Goal: Communication & Community: Answer question/provide support

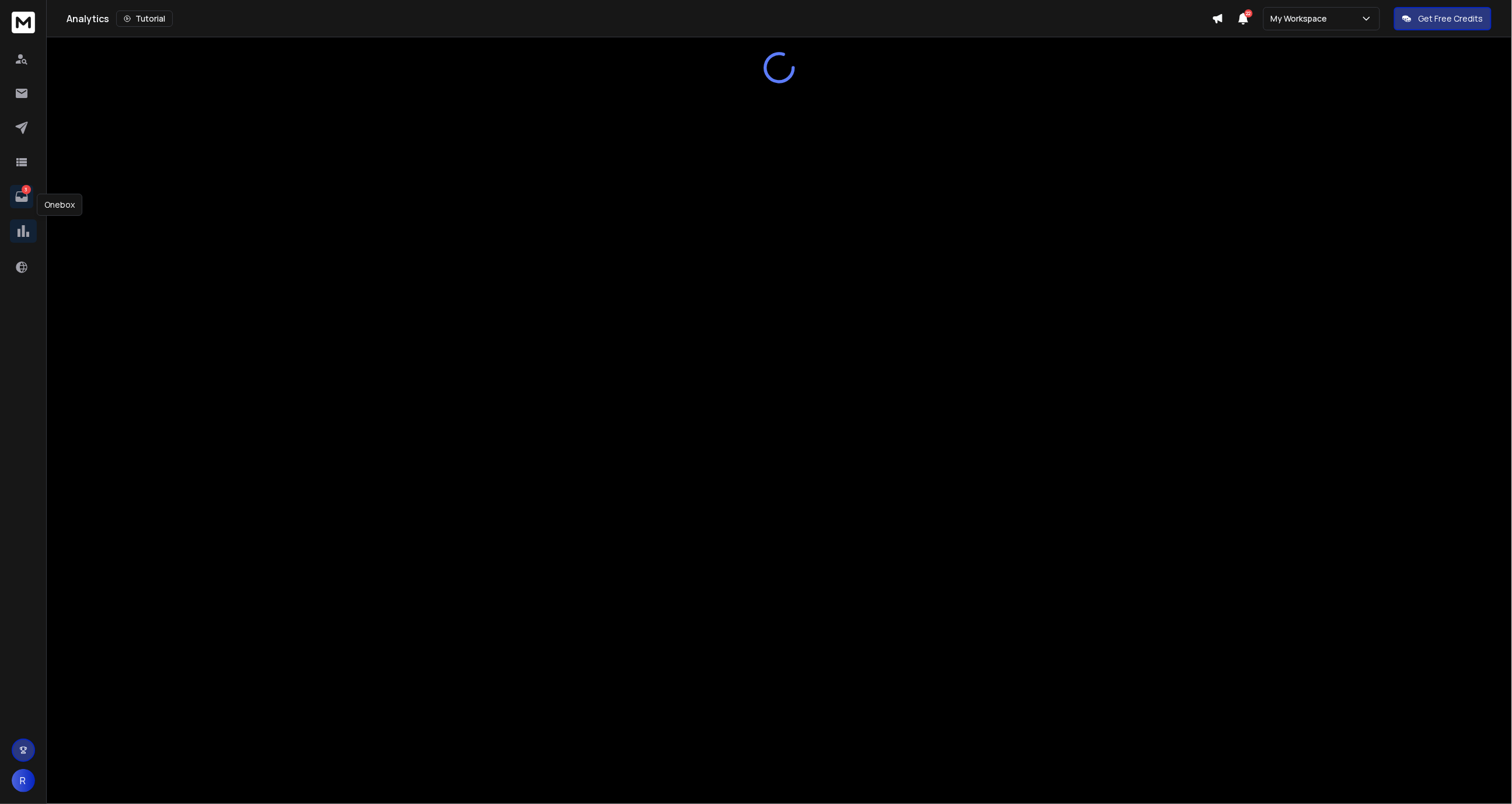
click at [26, 202] on icon at bounding box center [21, 196] width 12 height 10
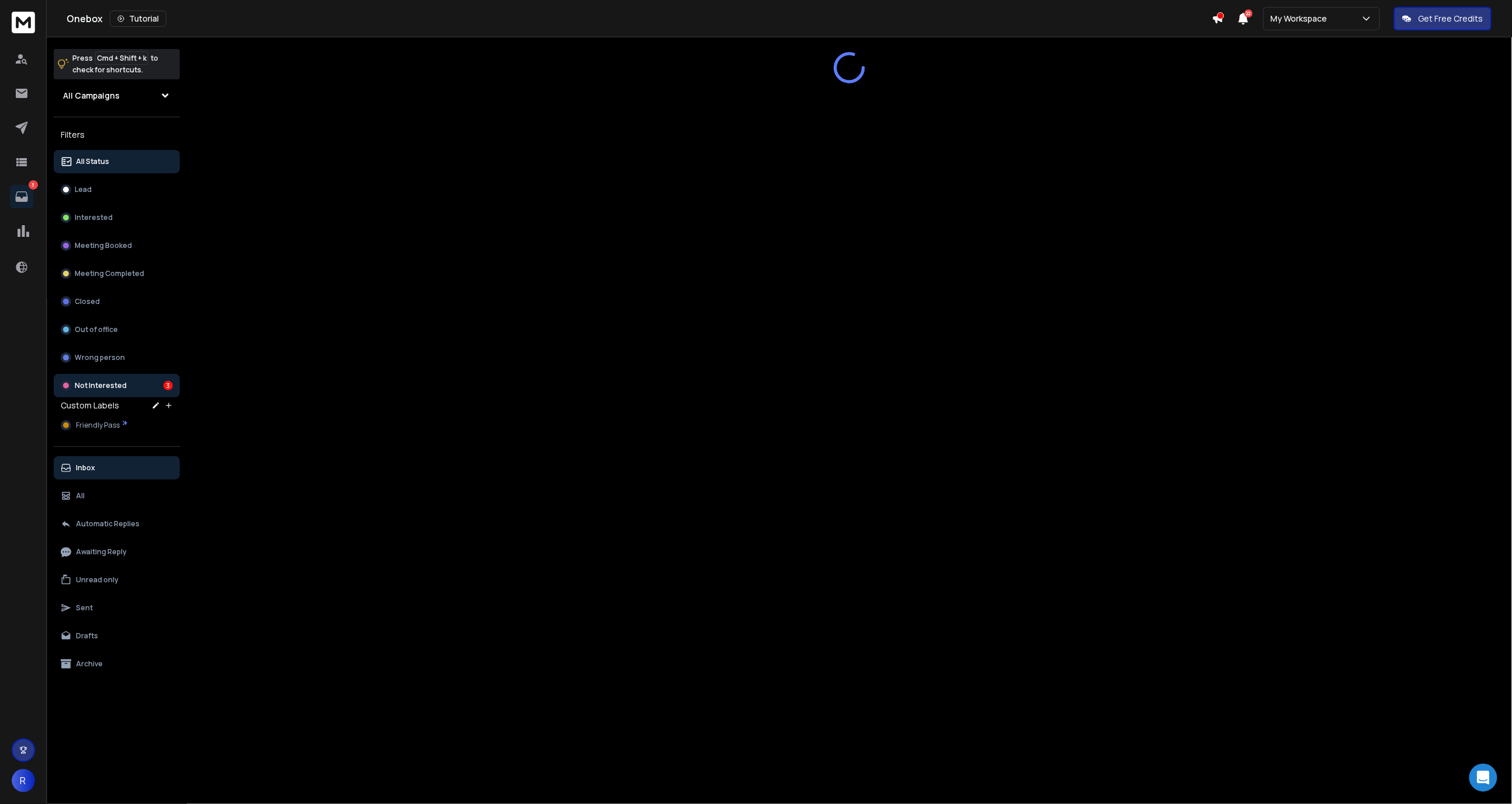
click at [129, 388] on button "Not Interested 3" at bounding box center [117, 386] width 126 height 24
click at [138, 388] on button "Not Interested 3" at bounding box center [117, 386] width 126 height 24
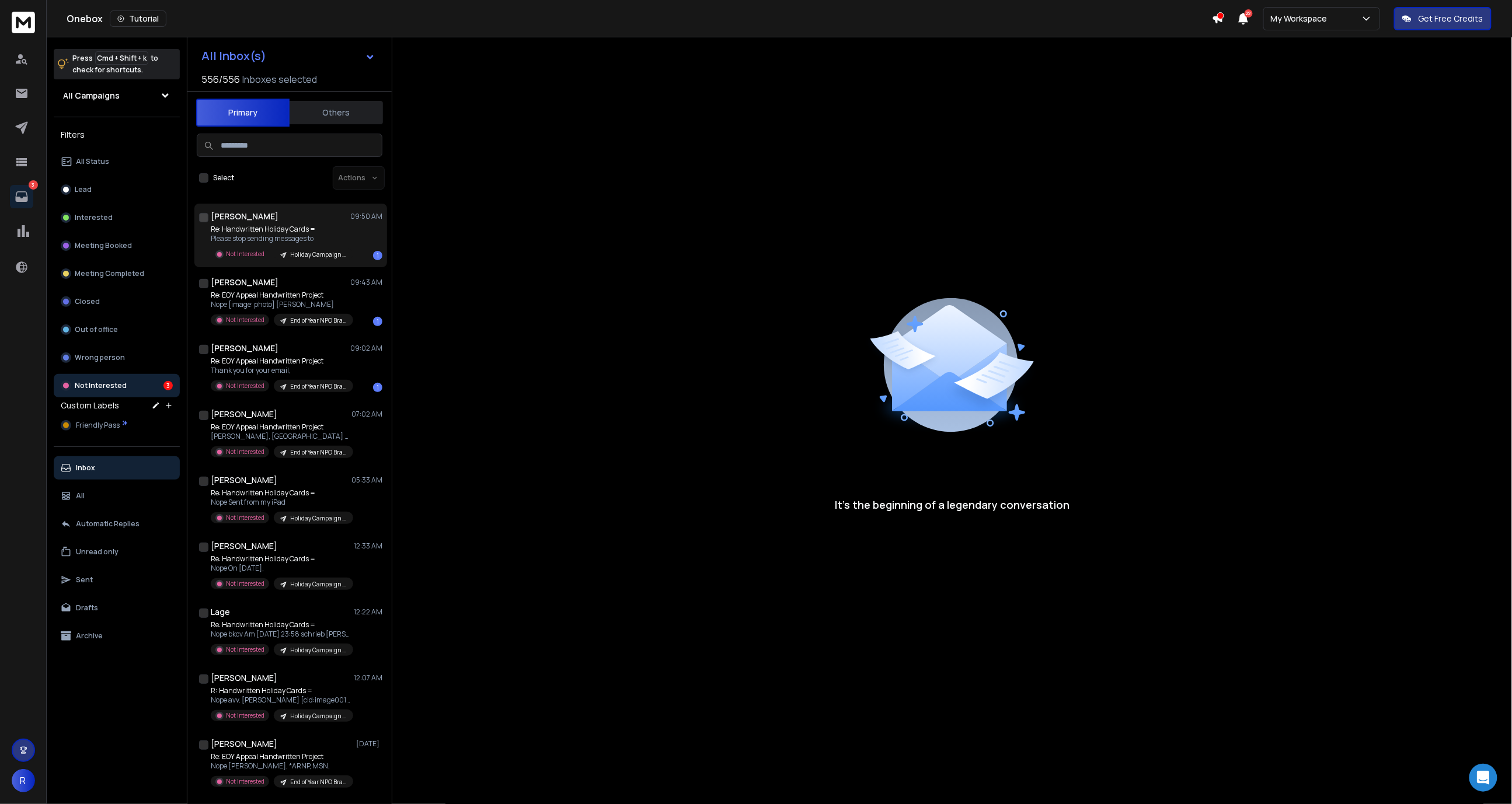
click at [318, 228] on p "Re: Handwritten Holiday Cards =" at bounding box center [280, 229] width 140 height 10
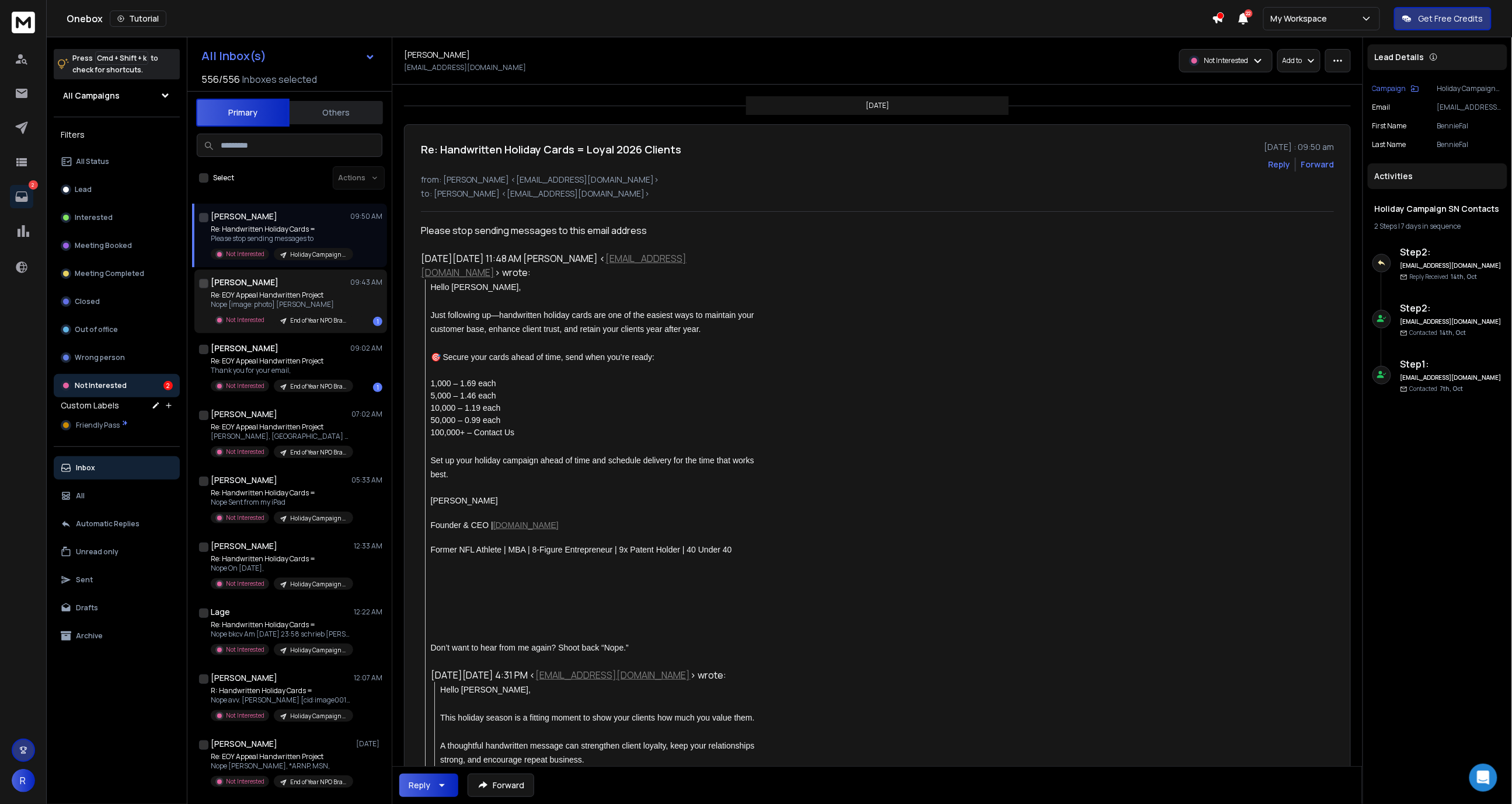
click at [234, 300] on p "Re: EOY Appeal Handwritten Project" at bounding box center [280, 296] width 140 height 10
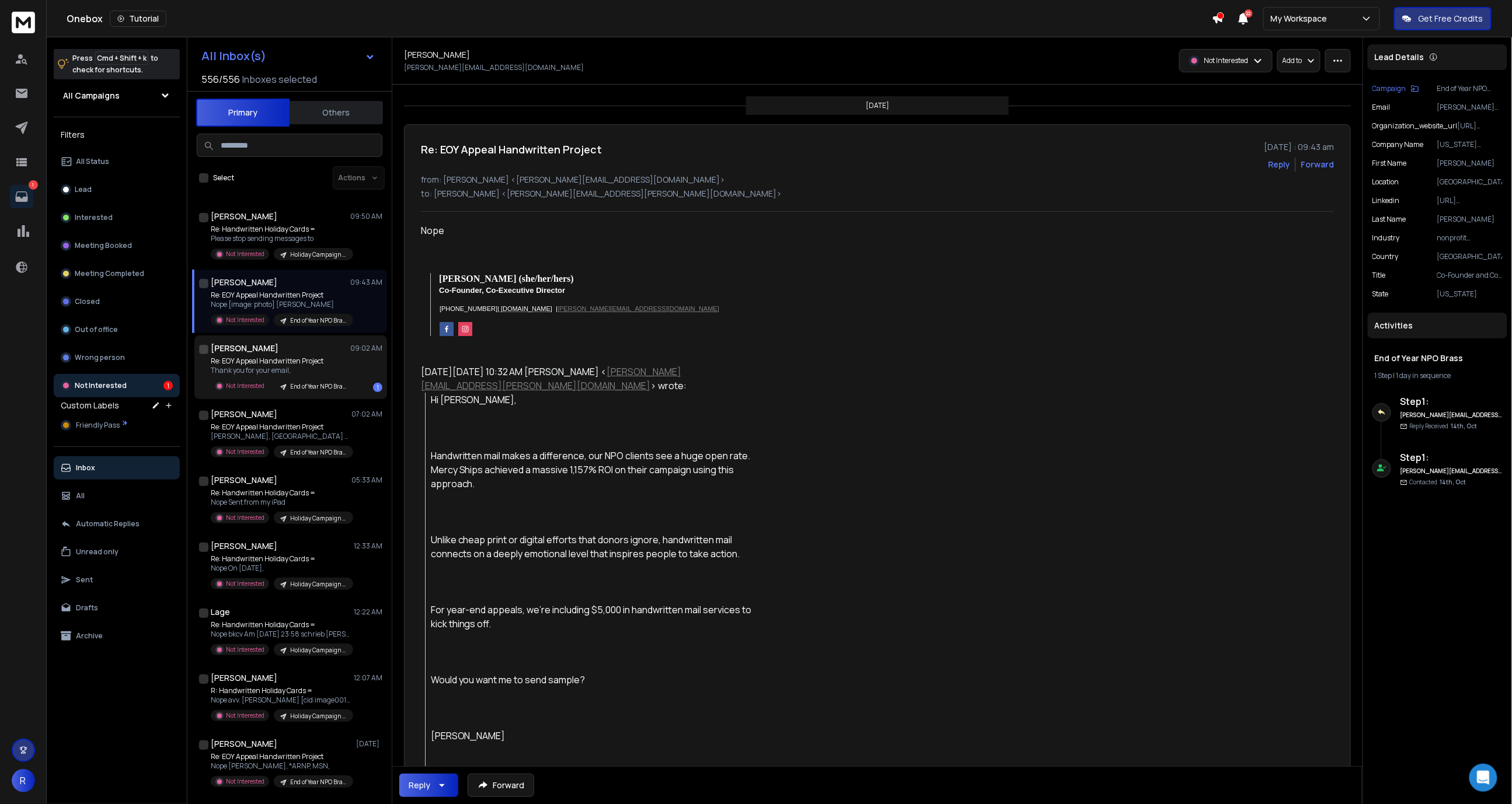
click at [302, 379] on div "Re: EOY Appeal Handwritten Project Thank you for your email, Not Interested End…" at bounding box center [282, 373] width 143 height 35
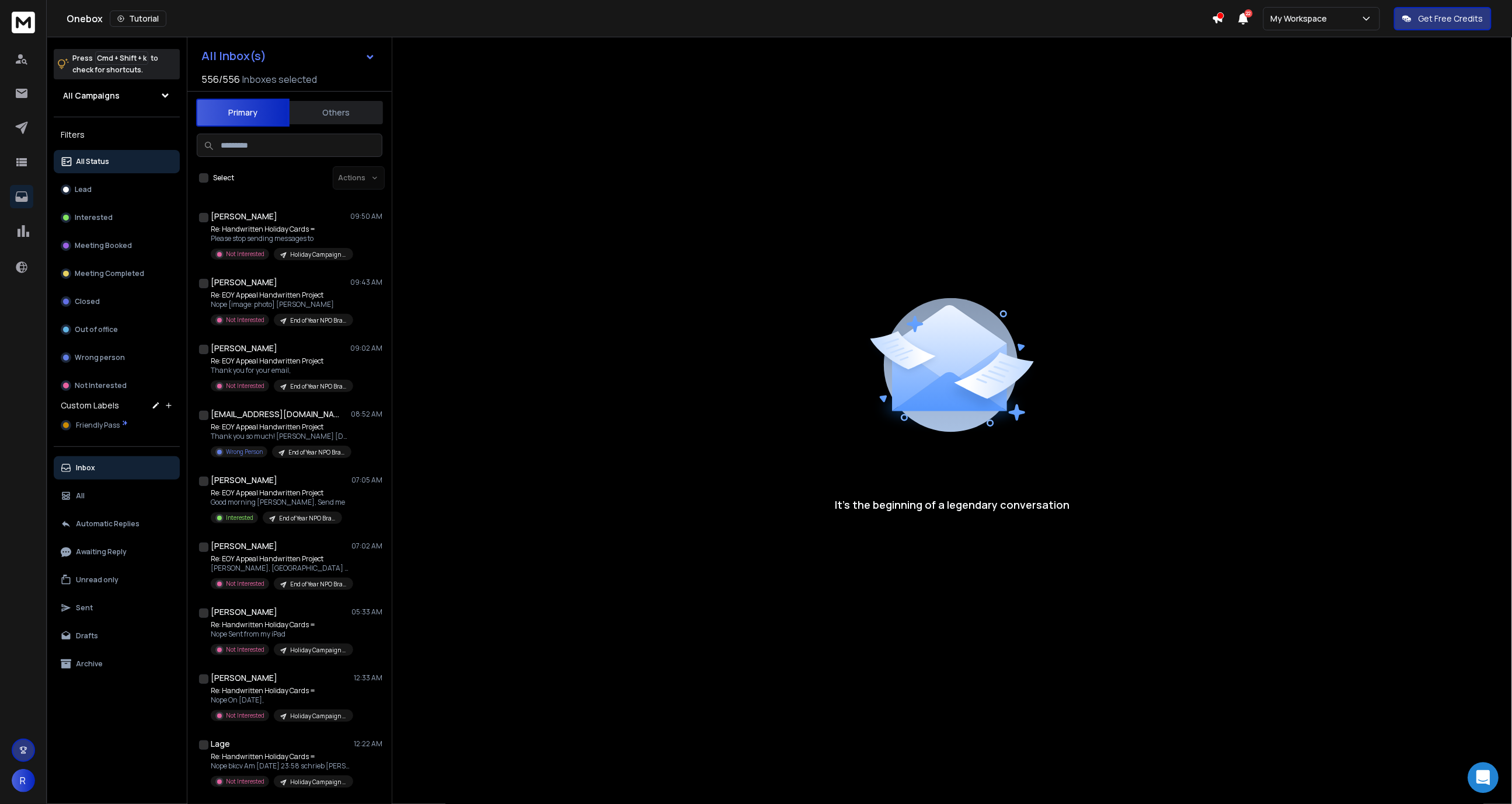
drag, startPoint x: 1471, startPoint y: 775, endPoint x: 1479, endPoint y: 777, distance: 8.2
click at [1473, 775] on div "Open Intercom Messenger" at bounding box center [1483, 778] width 31 height 31
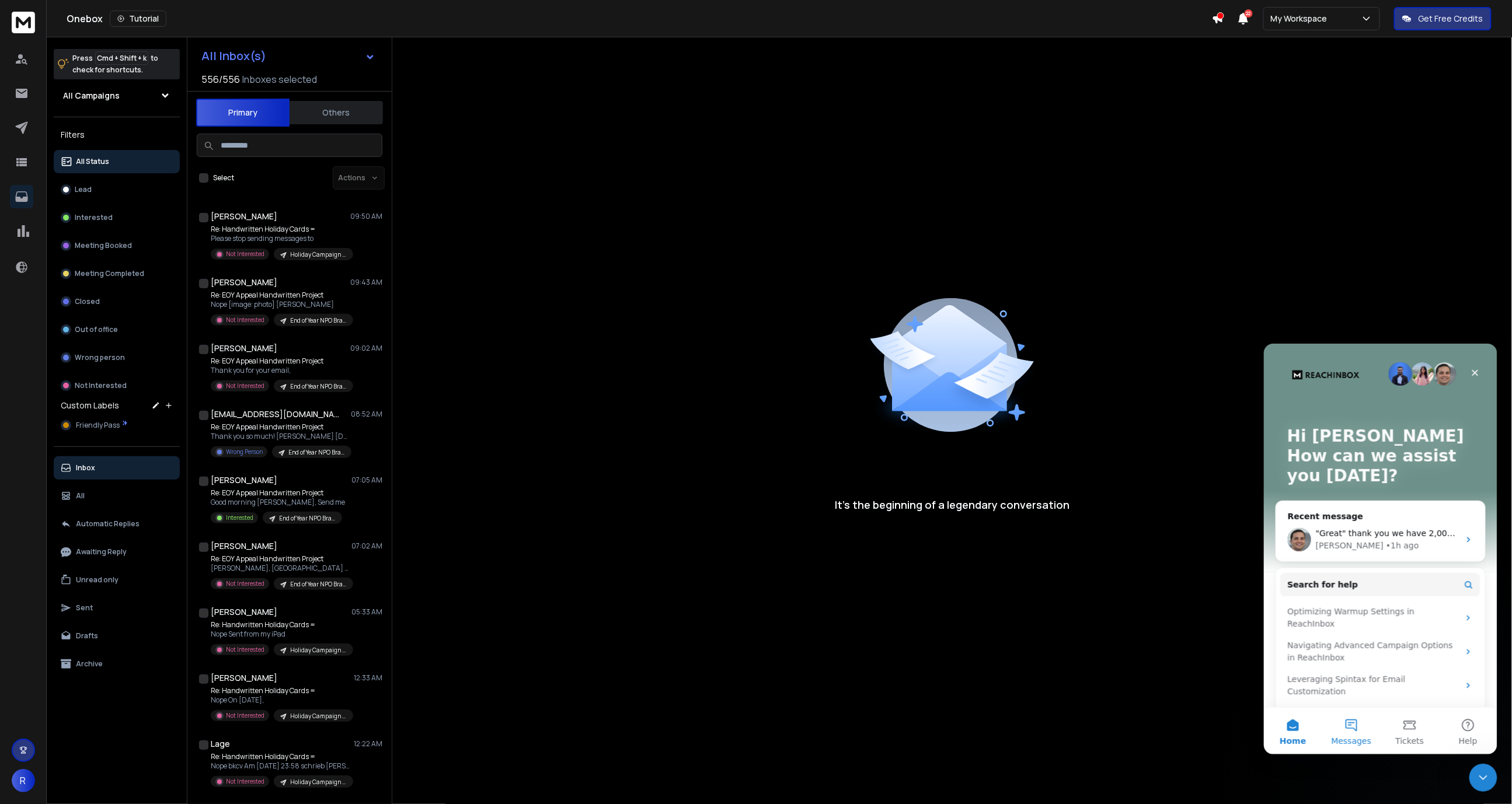
click at [1355, 729] on button "Messages" at bounding box center [1350, 730] width 58 height 47
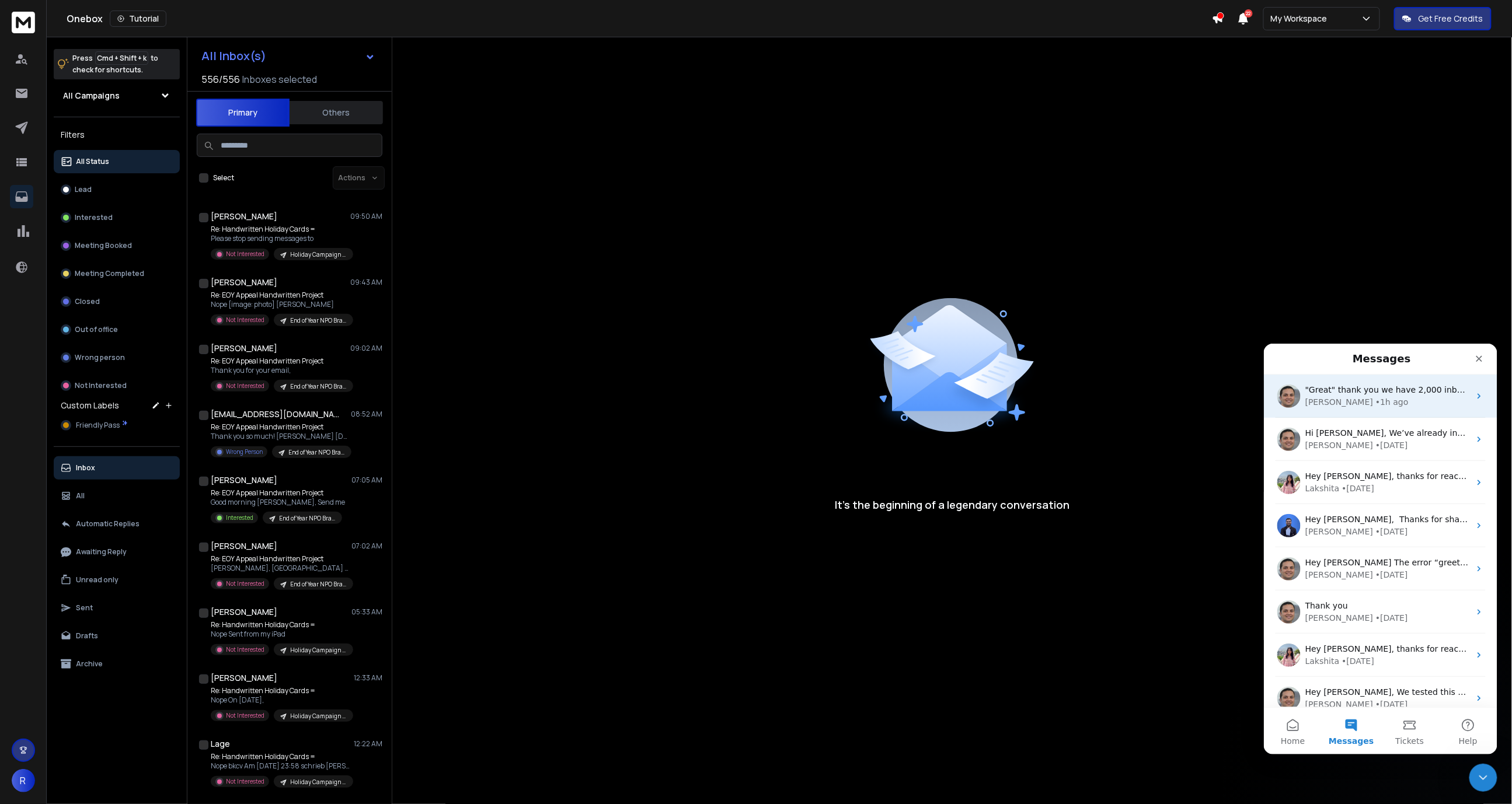
click at [1359, 386] on span ""Great" thank you we have 2,000 inboxes ready. Can you please increase the limi…" at bounding box center [1475, 390] width 341 height 10
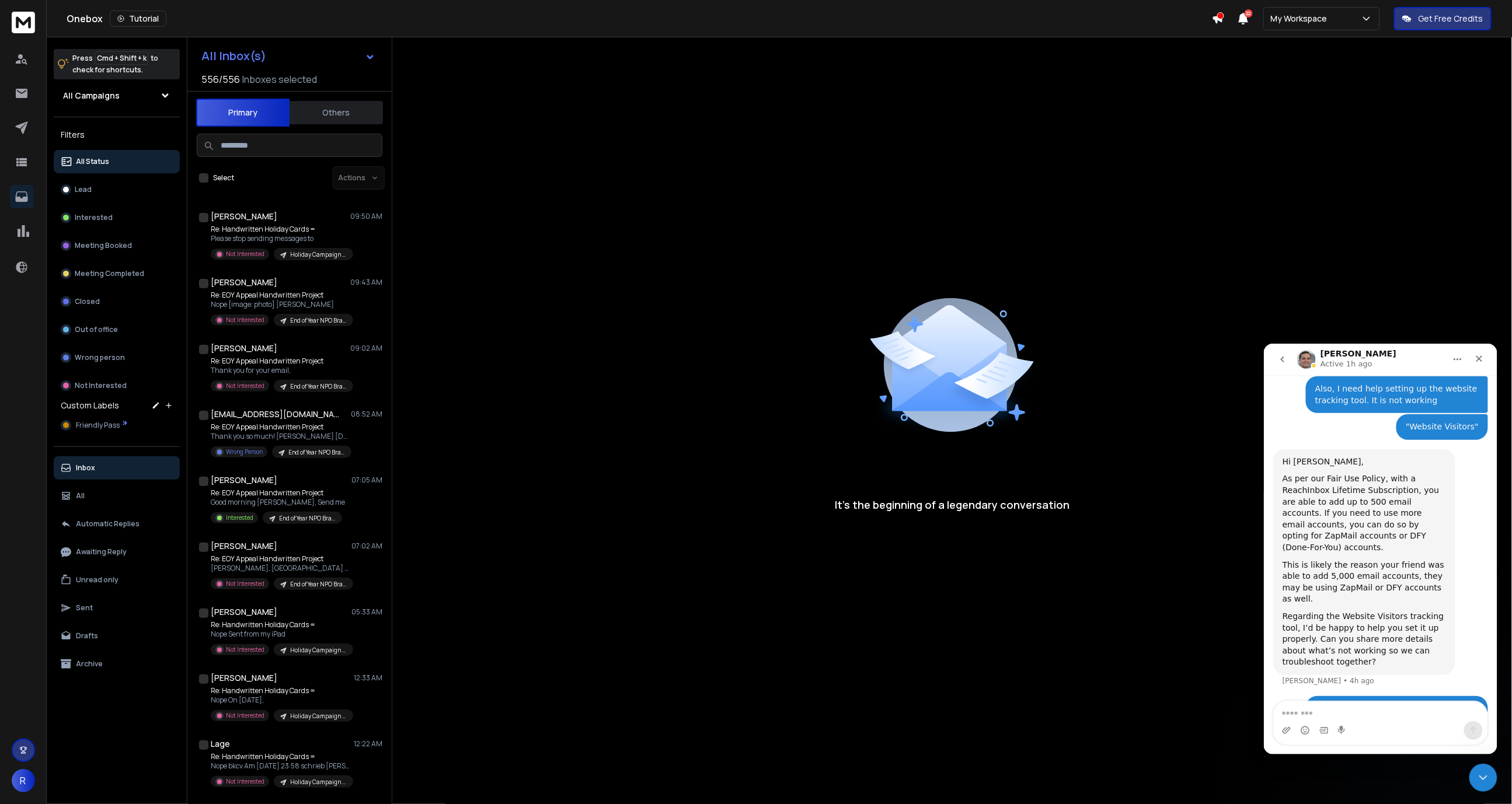
scroll to position [392, 0]
click at [14, 275] on icon at bounding box center [21, 267] width 14 height 14
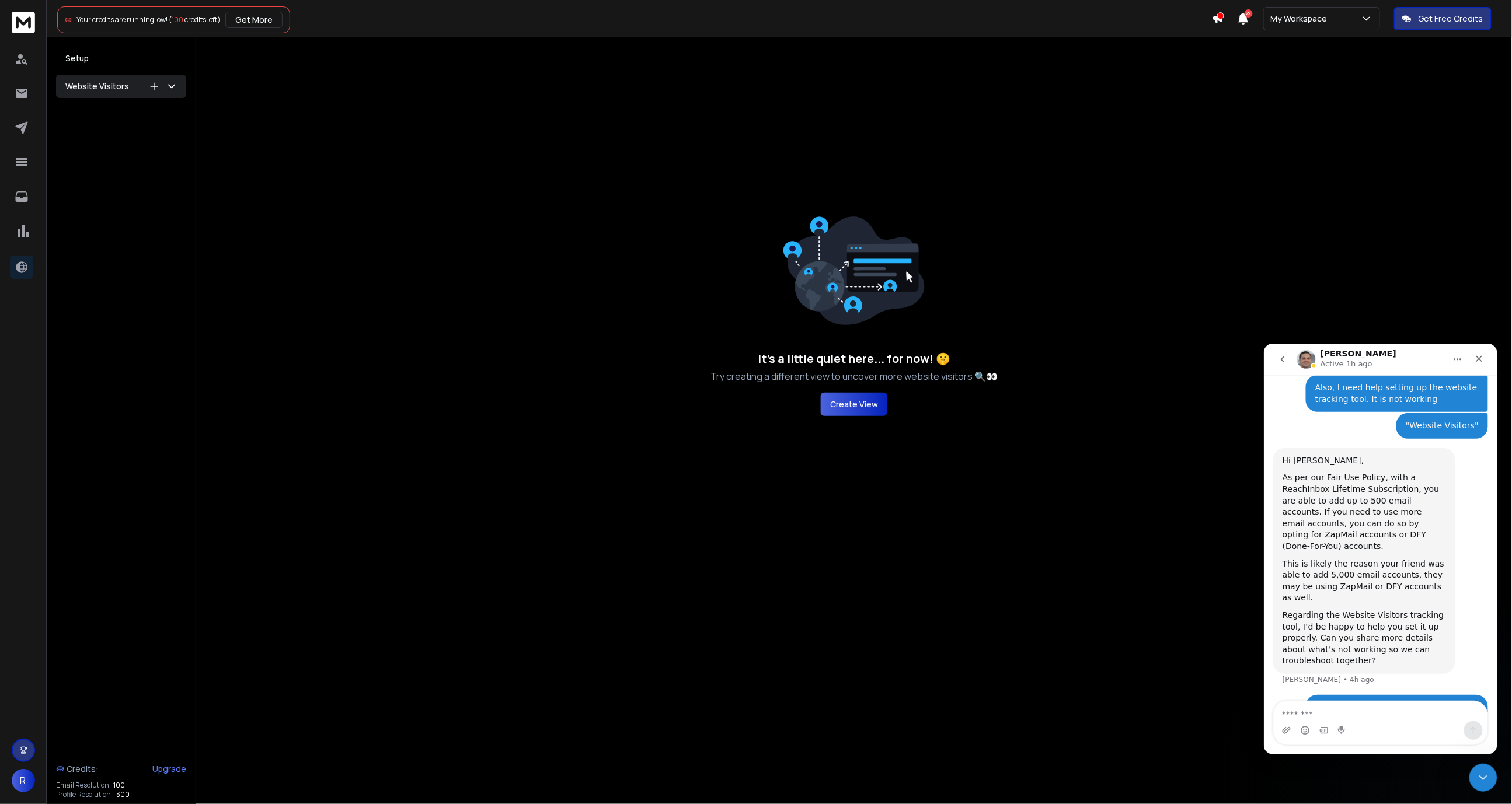
click at [114, 92] on button "Website Visitors" at bounding box center [121, 86] width 130 height 24
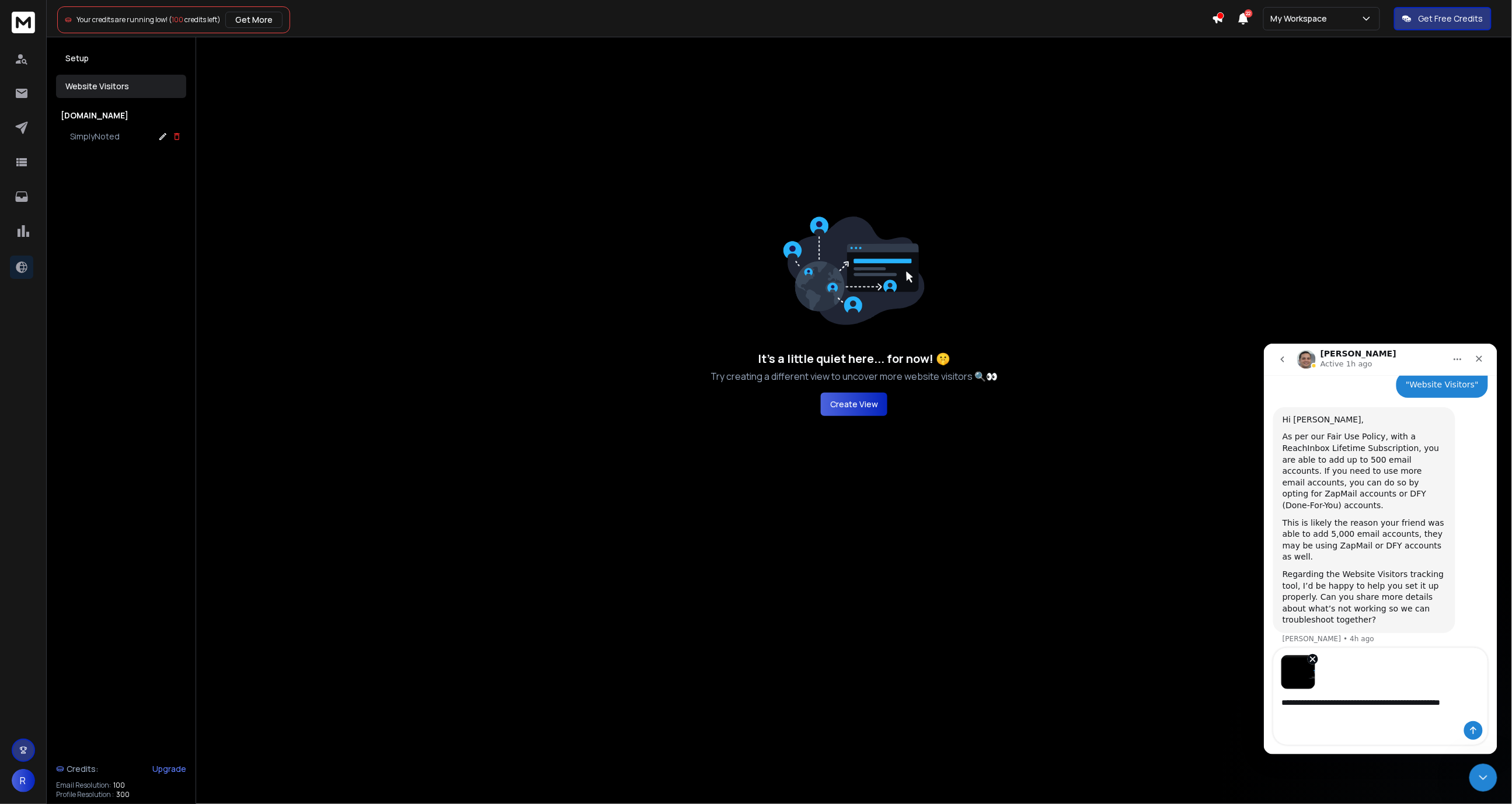
scroll to position [445, 0]
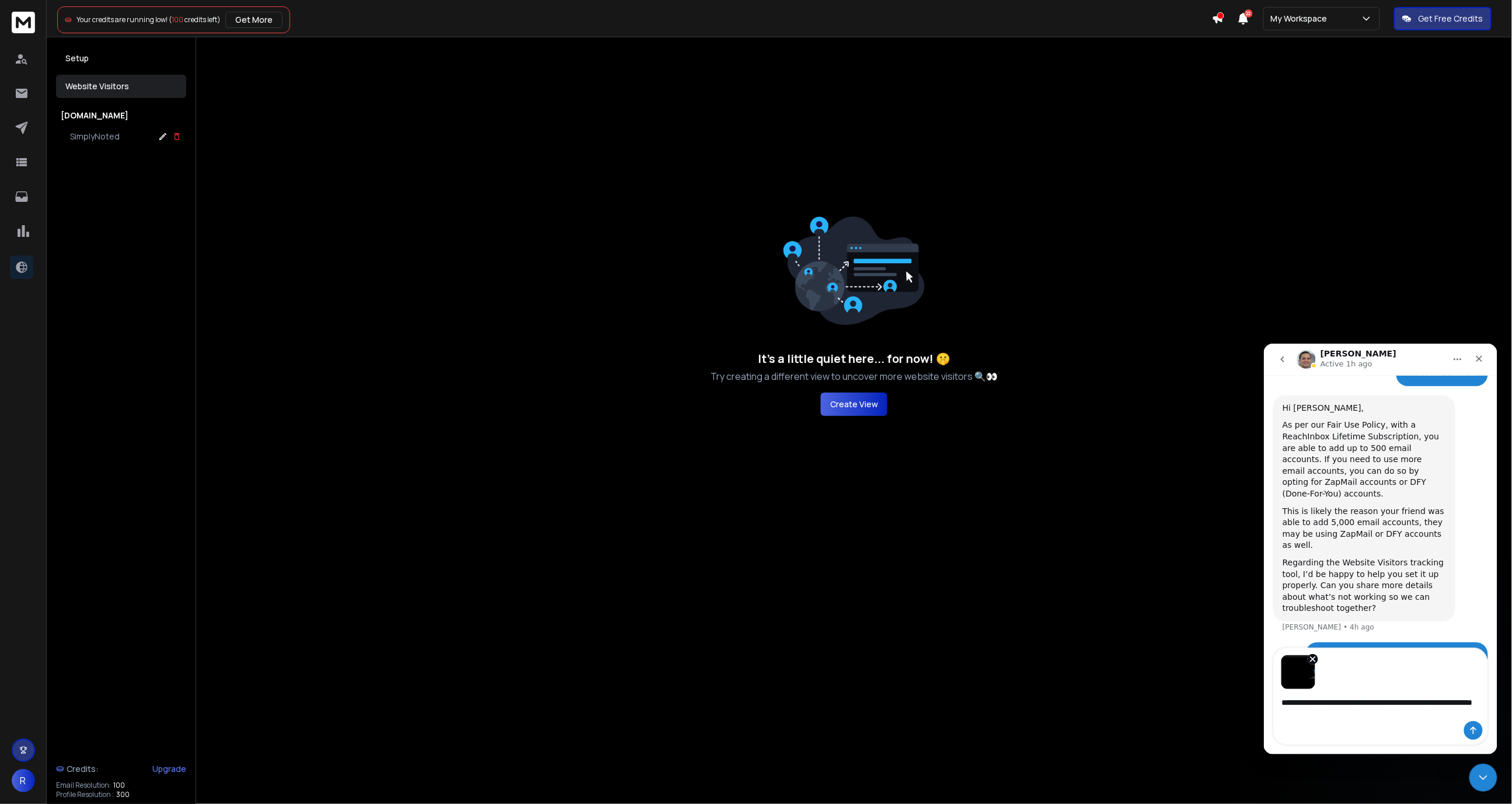
type textarea "**********"
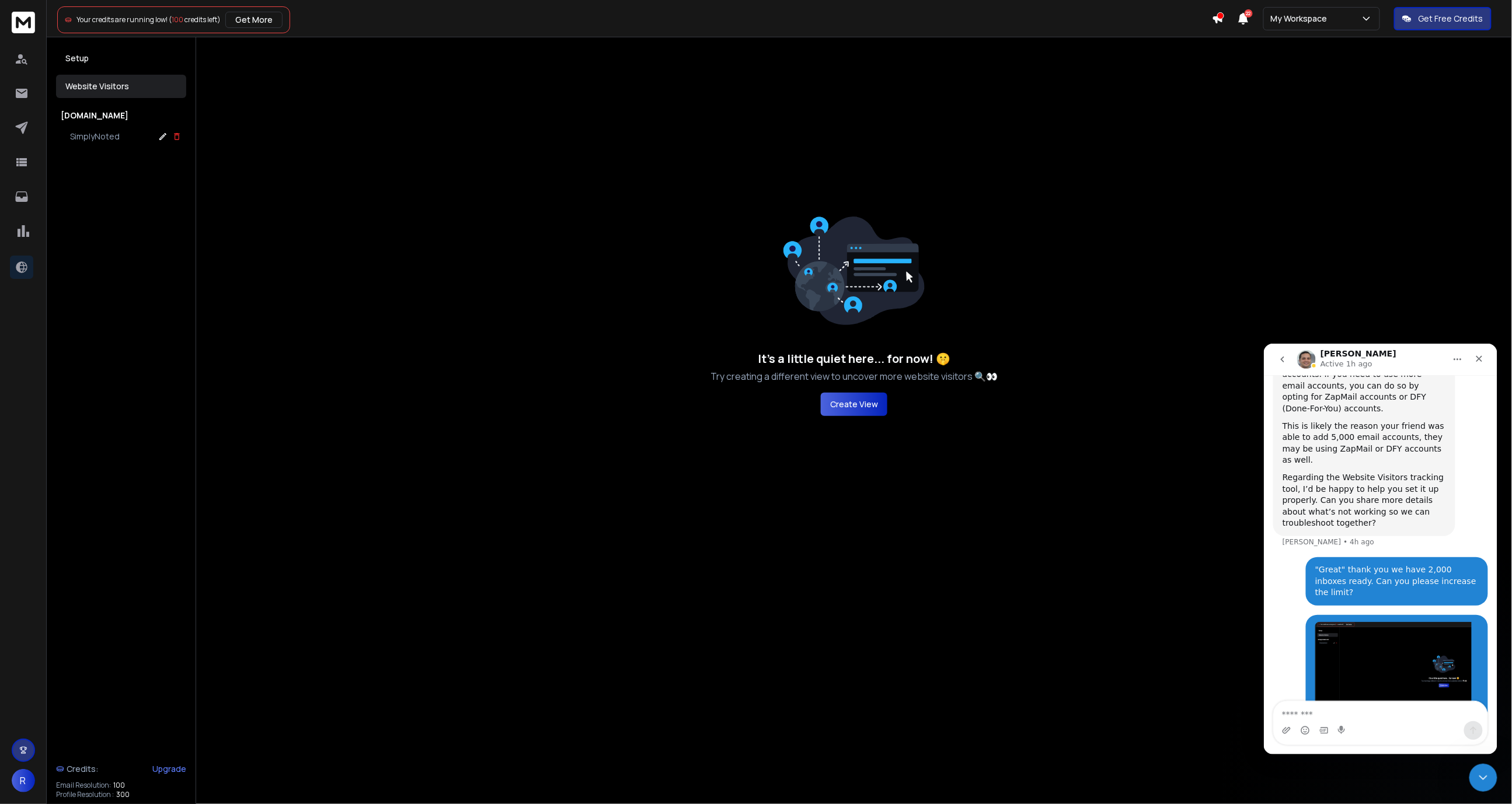
click at [96, 131] on div "SimplyNoted" at bounding box center [95, 137] width 49 height 11
click at [160, 139] on icon at bounding box center [163, 136] width 7 height 7
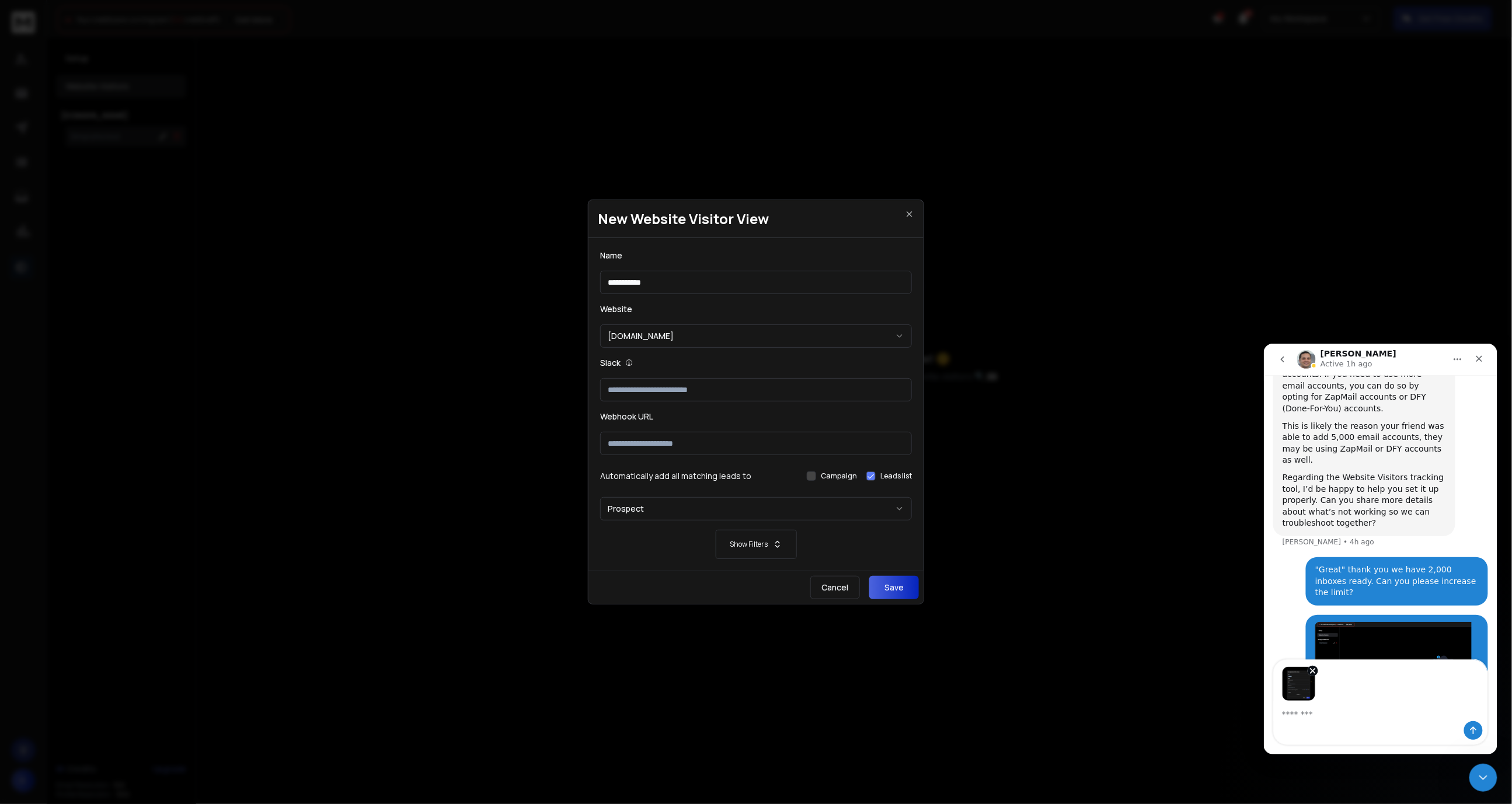
scroll to position [571, 0]
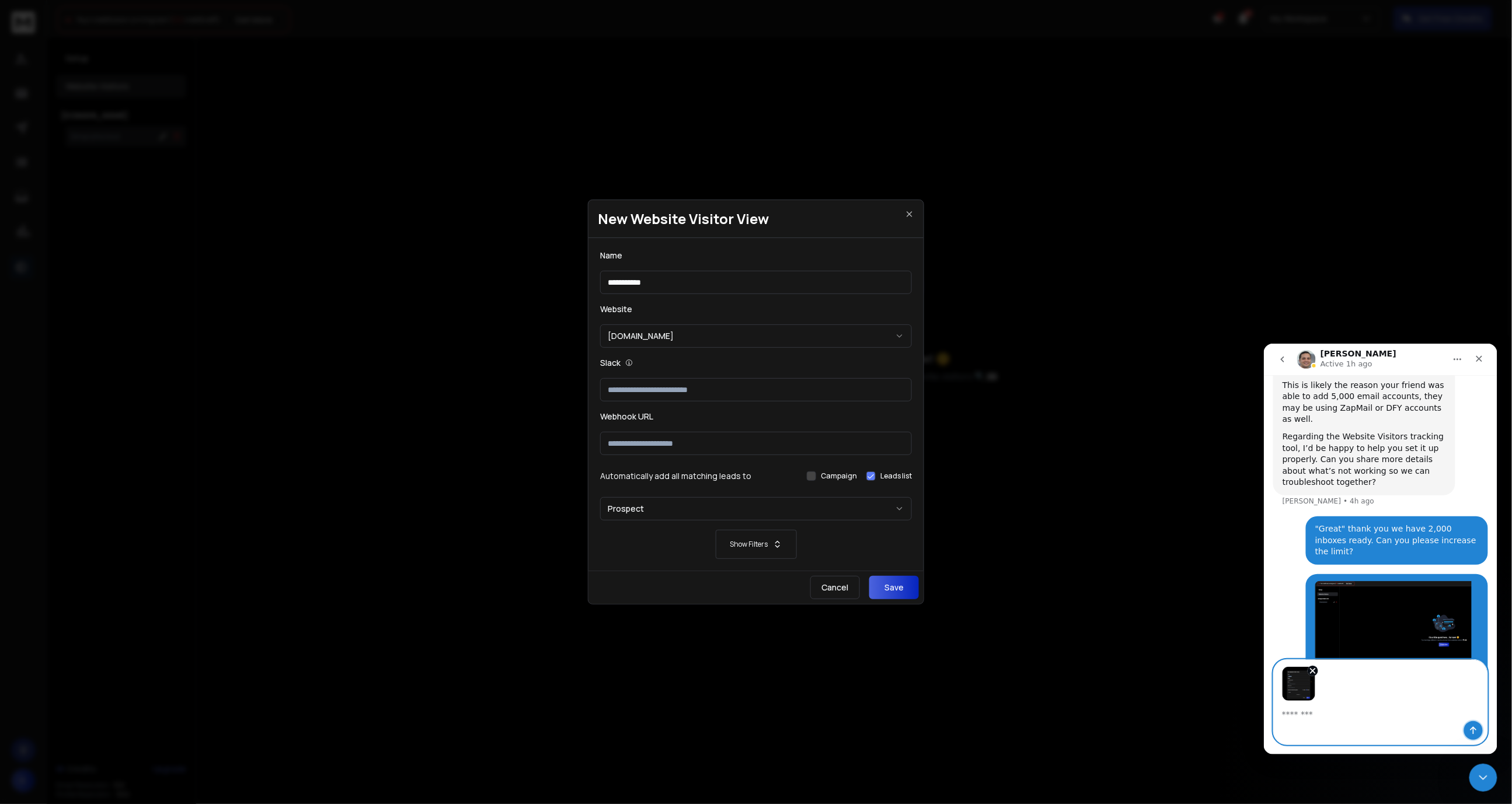
click at [1470, 727] on icon "Send a message…" at bounding box center [1473, 730] width 10 height 10
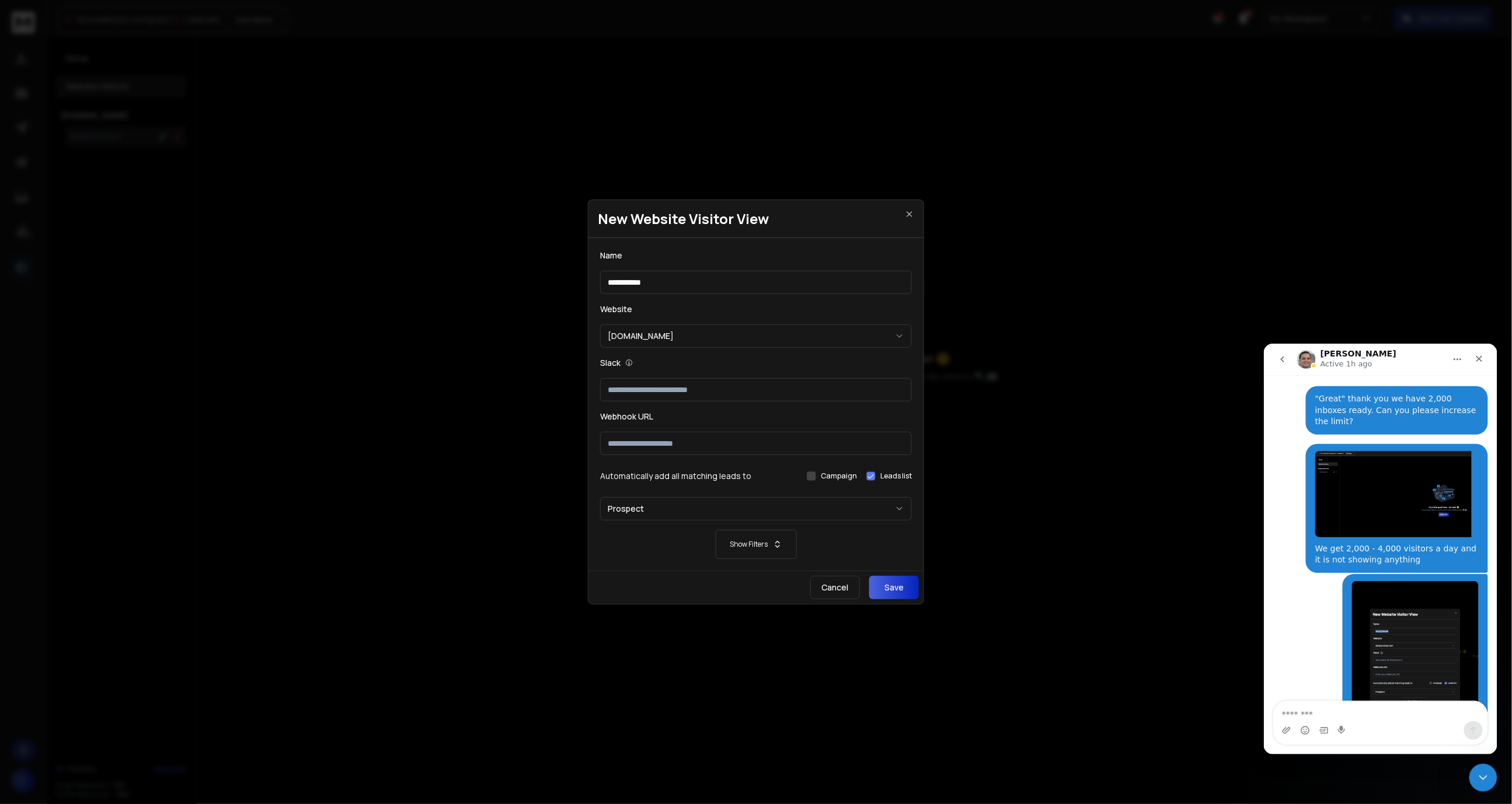
scroll to position [701, 0]
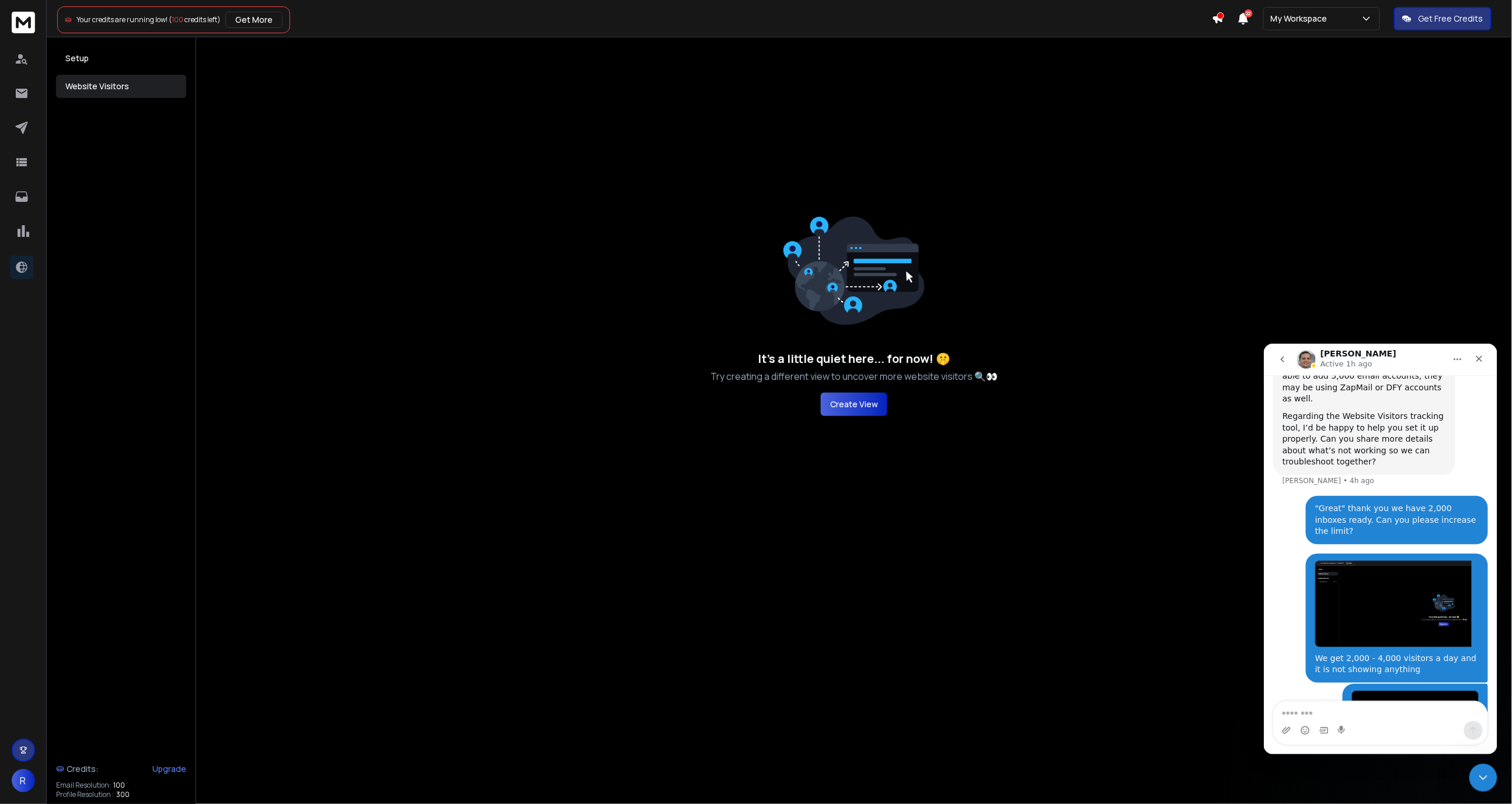
scroll to position [701, 0]
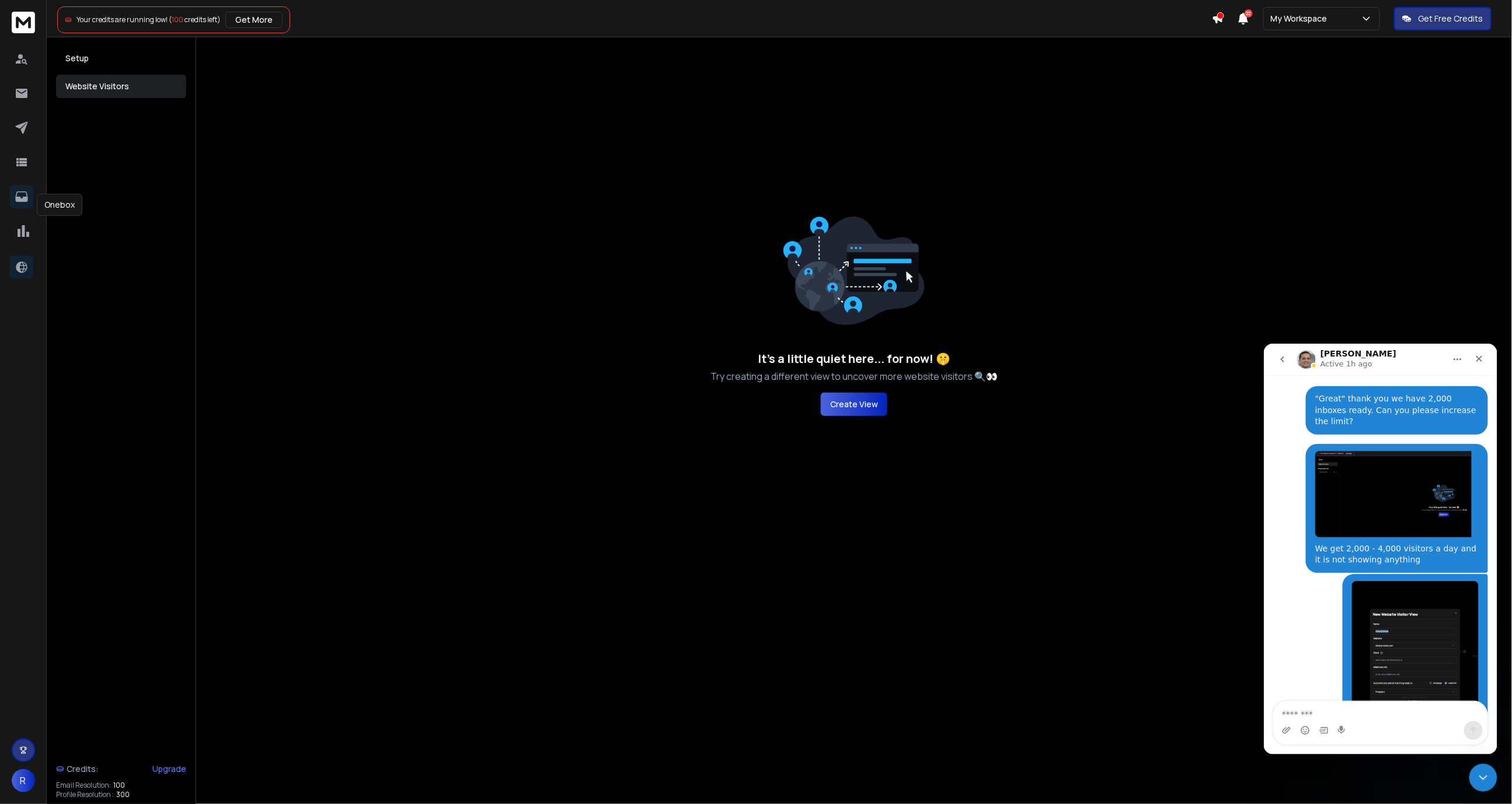
click at [26, 202] on icon at bounding box center [21, 196] width 12 height 10
